Goal: Task Accomplishment & Management: Manage account settings

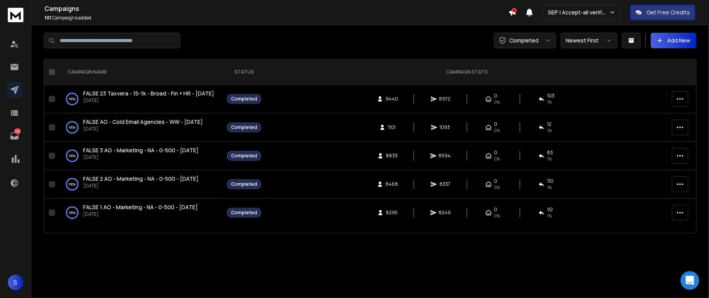
click at [178, 101] on p "[DATE]" at bounding box center [148, 101] width 131 height 6
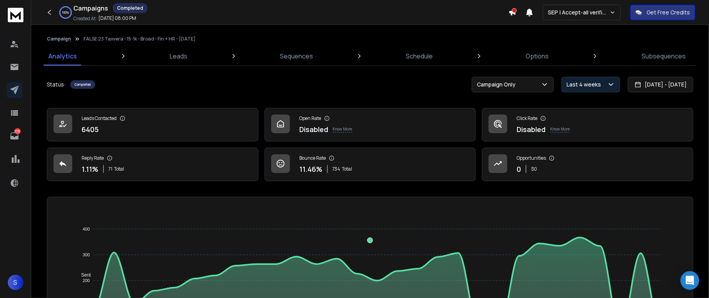
click at [566, 88] on p "Last 4 weeks" at bounding box center [584, 85] width 37 height 8
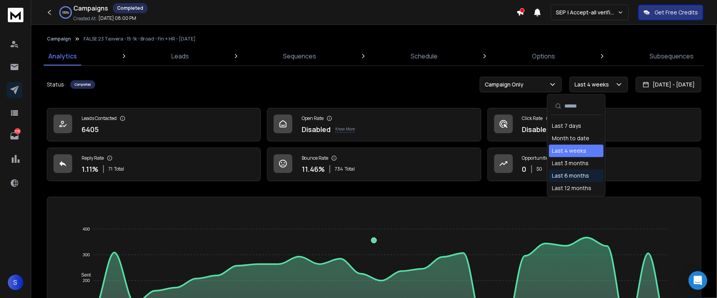
click at [564, 176] on div "Last 6 months" at bounding box center [570, 176] width 37 height 8
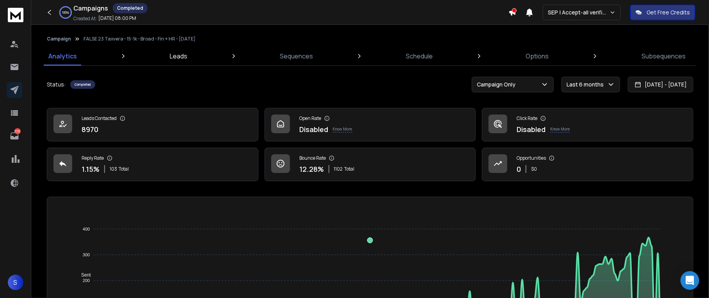
click at [177, 59] on p "Leads" at bounding box center [179, 55] width 18 height 9
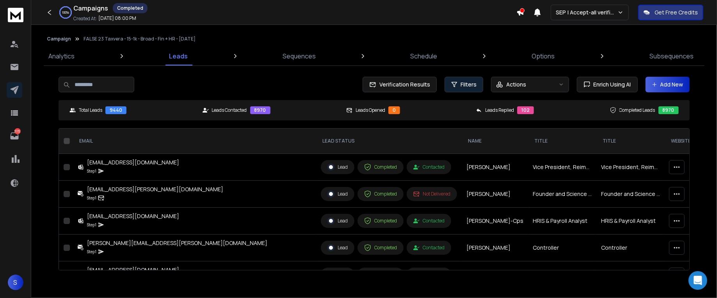
click at [468, 85] on span "Filters" at bounding box center [468, 85] width 16 height 8
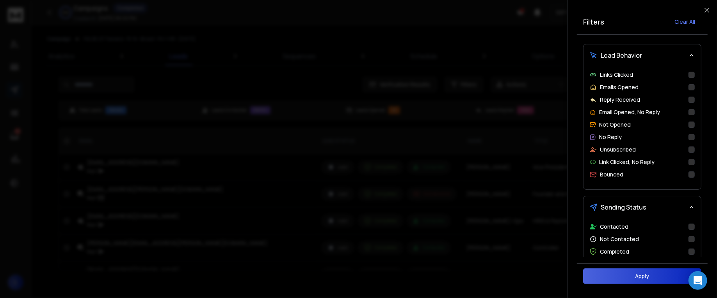
scroll to position [52, 0]
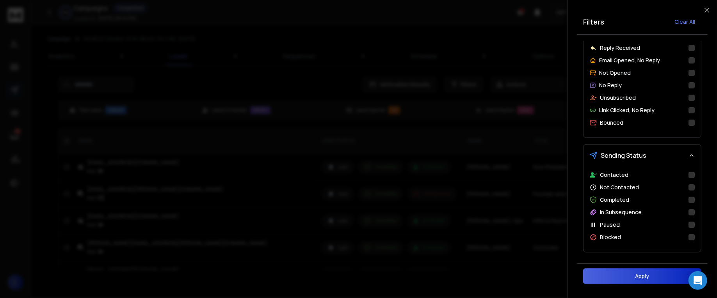
click at [688, 125] on button "Bounced" at bounding box center [691, 123] width 6 height 6
click at [653, 273] on button "Apply" at bounding box center [642, 277] width 118 height 16
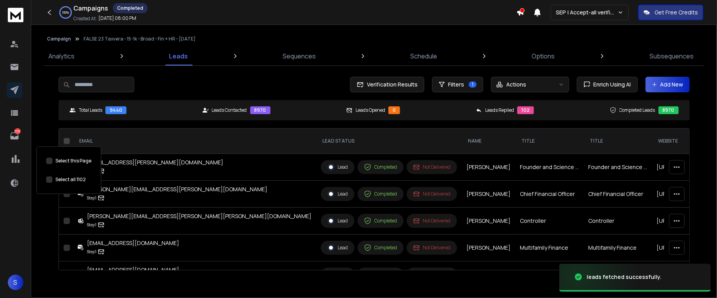
click at [50, 179] on button "Select this Page" at bounding box center [49, 180] width 6 height 6
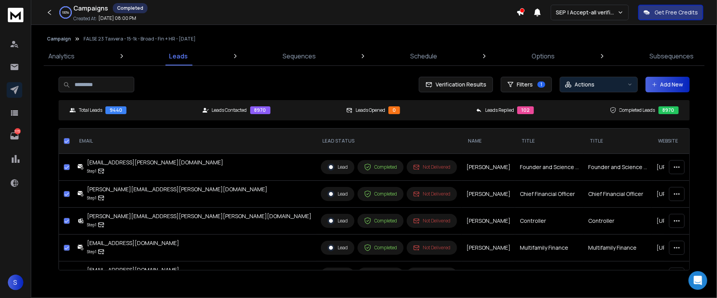
click at [592, 80] on button "Actions" at bounding box center [598, 85] width 78 height 16
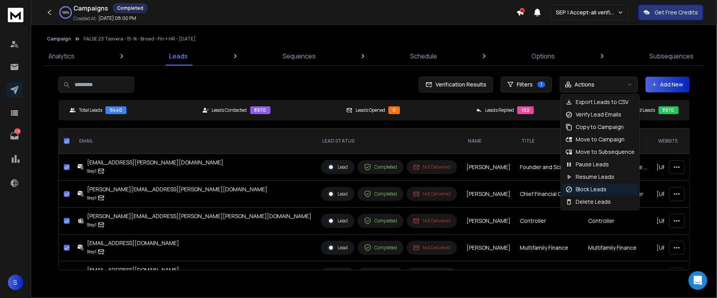
click at [601, 188] on p "Block Leads" at bounding box center [590, 190] width 31 height 8
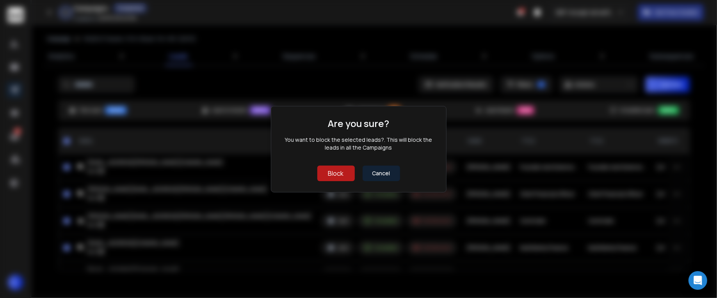
click at [324, 179] on button "Block" at bounding box center [335, 174] width 37 height 16
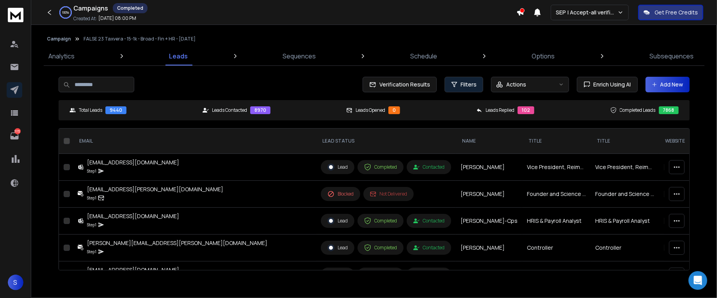
click at [467, 87] on span "Filters" at bounding box center [468, 85] width 16 height 8
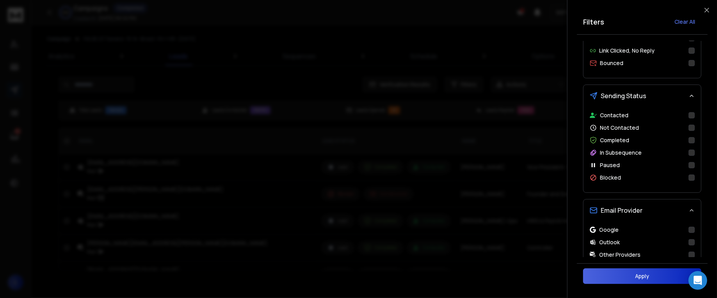
scroll to position [156, 0]
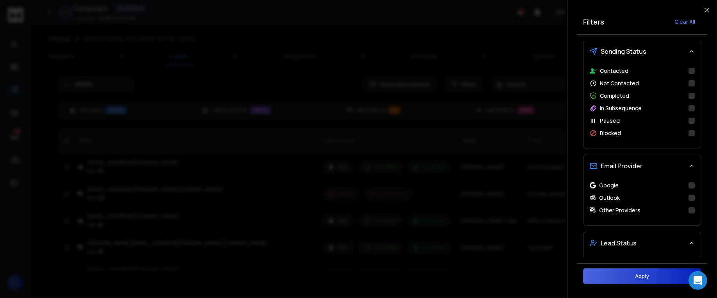
click at [688, 134] on button "Blocked" at bounding box center [691, 133] width 6 height 6
click at [643, 280] on button "Apply" at bounding box center [642, 277] width 118 height 16
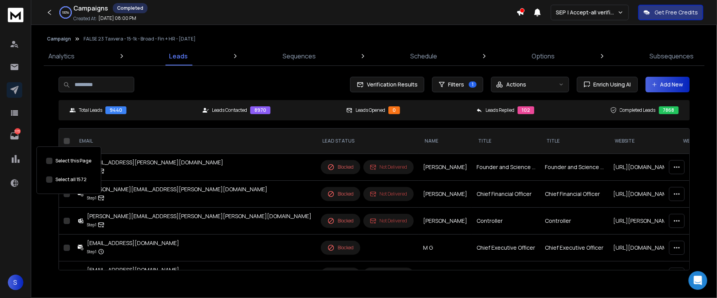
click at [51, 178] on button "Select this Page" at bounding box center [49, 180] width 6 height 6
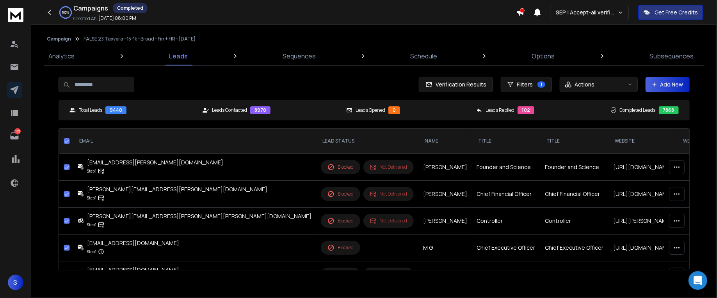
click at [595, 92] on div "Verification Results Filters 1 Actions Add New Total Leads 9440 Leads Contacted…" at bounding box center [374, 170] width 631 height 186
click at [596, 87] on div "Actions" at bounding box center [593, 85] width 59 height 8
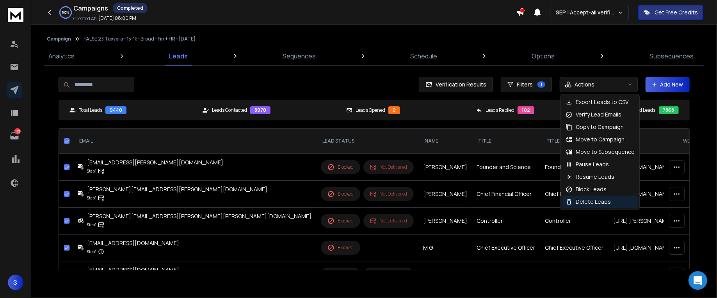
click at [600, 201] on p "Delete Leads" at bounding box center [592, 202] width 35 height 8
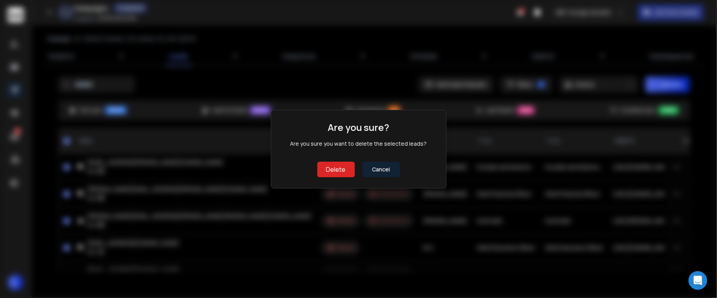
click at [337, 161] on div "Are you sure? Are you sure you want to delete the selected leads? Delete Cancel" at bounding box center [358, 149] width 153 height 56
click at [337, 166] on button "Delete" at bounding box center [335, 170] width 37 height 16
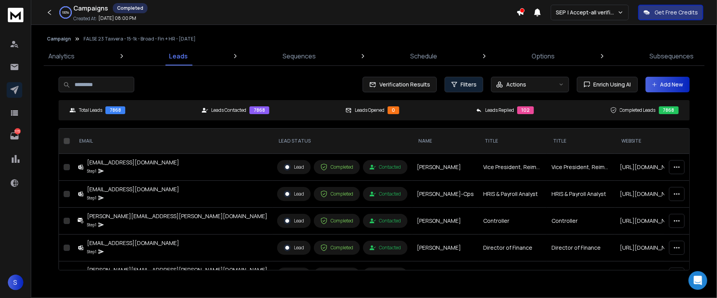
click at [457, 88] on button "Filters" at bounding box center [463, 85] width 39 height 16
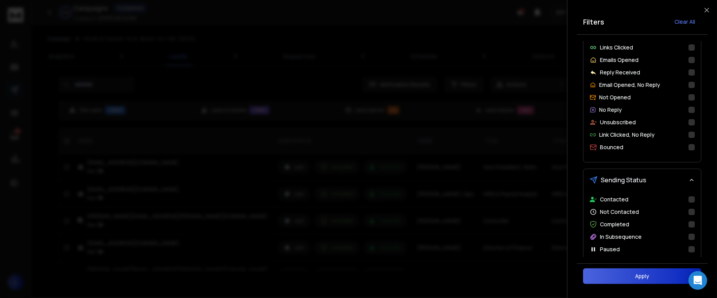
scroll to position [104, 0]
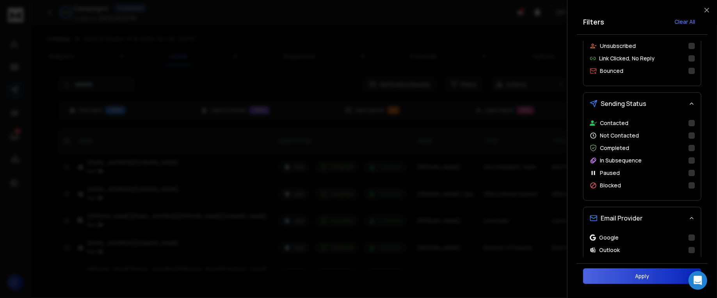
click at [688, 186] on button "Blocked" at bounding box center [691, 186] width 6 height 6
click at [639, 280] on button "Apply" at bounding box center [642, 277] width 118 height 16
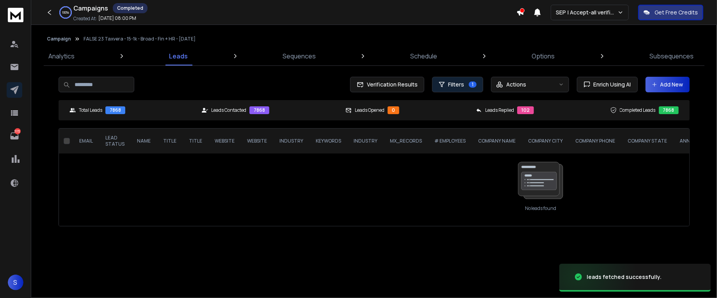
click at [449, 86] on span "Filters" at bounding box center [456, 85] width 16 height 8
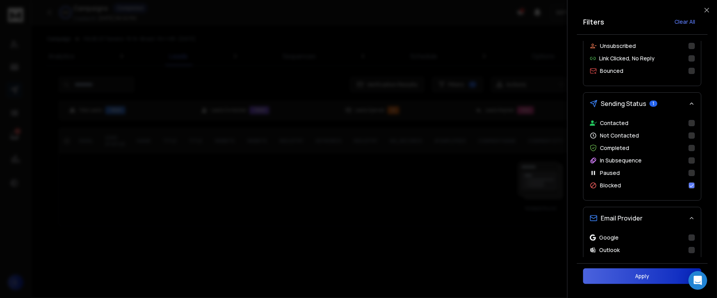
click at [688, 121] on button "Contacted" at bounding box center [691, 123] width 6 height 6
click at [688, 186] on button "Blocked" at bounding box center [691, 186] width 6 height 6
click at [674, 271] on button "Apply" at bounding box center [642, 277] width 118 height 16
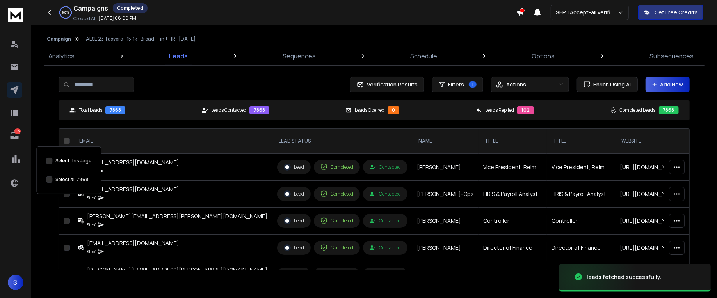
click at [52, 181] on button "Select this Page" at bounding box center [49, 180] width 6 height 6
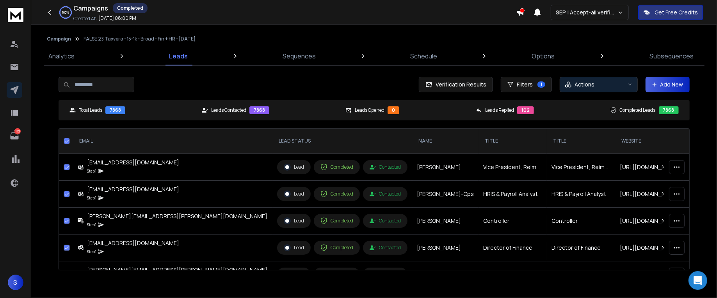
click at [615, 89] on button "Actions" at bounding box center [598, 85] width 78 height 16
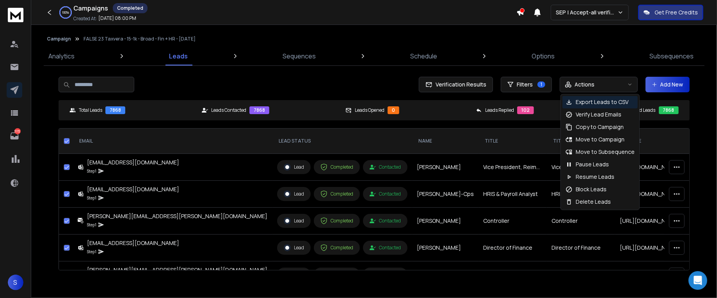
click at [612, 100] on p "Export Leads to CSV" at bounding box center [601, 102] width 53 height 8
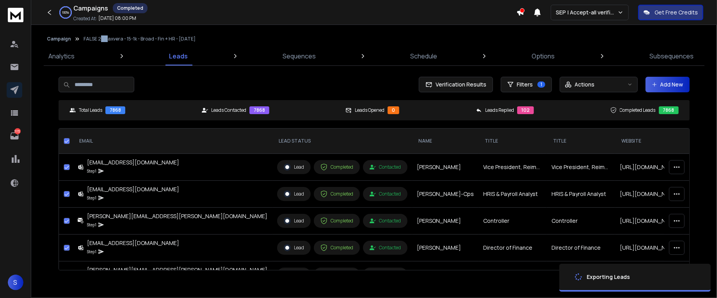
drag, startPoint x: 99, startPoint y: 38, endPoint x: 106, endPoint y: 38, distance: 7.4
click at [106, 38] on p "FALSE 23 Taxvera - 15-1k - Broad - Fin + HR - [DATE]" at bounding box center [139, 39] width 112 height 6
click at [105, 38] on p "FALSE 23 Taxvera - 15-1k - Broad - Fin + HR - [DATE]" at bounding box center [139, 39] width 112 height 6
drag, startPoint x: 96, startPoint y: 38, endPoint x: 224, endPoint y: 40, distance: 127.9
click at [224, 40] on div "Campaign FALSE 23 Taxvera - 15-1k - Broad - Fin + HR - 06.26.2025" at bounding box center [374, 39] width 654 height 6
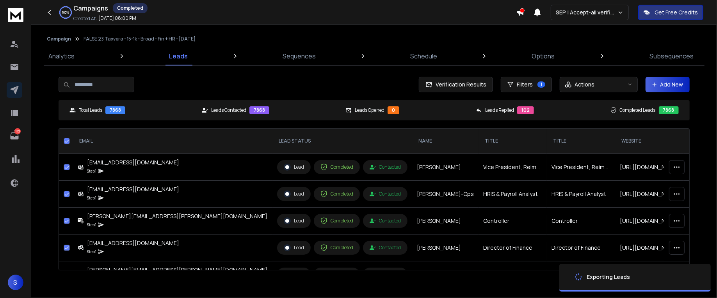
copy p "23 Taxvera - 15-1k - Broad - Fin + HR - 06.26.2025"
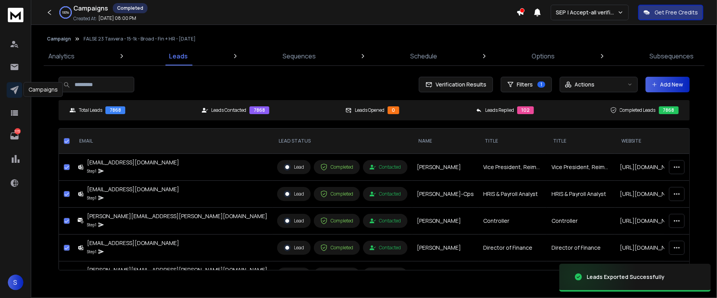
click at [10, 87] on icon at bounding box center [14, 89] width 9 height 9
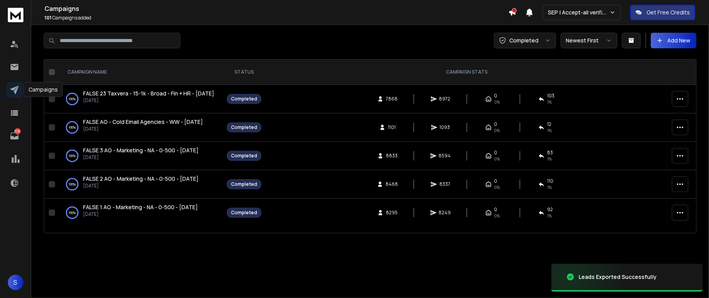
click at [681, 99] on icon "button" at bounding box center [680, 99] width 8 height 8
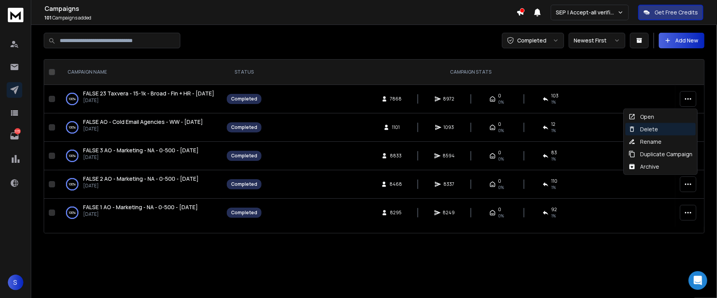
click at [662, 130] on div "Delete" at bounding box center [660, 129] width 70 height 12
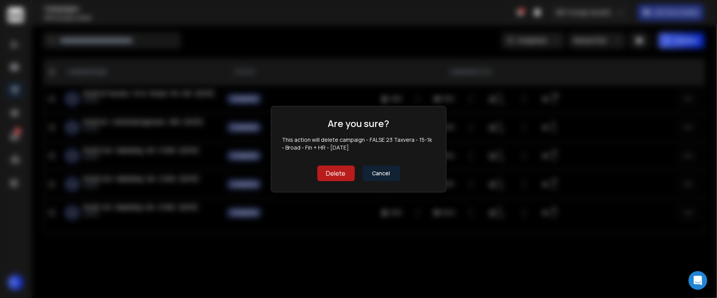
click at [341, 172] on button "Delete" at bounding box center [335, 174] width 37 height 16
